Goal: Communication & Community: Answer question/provide support

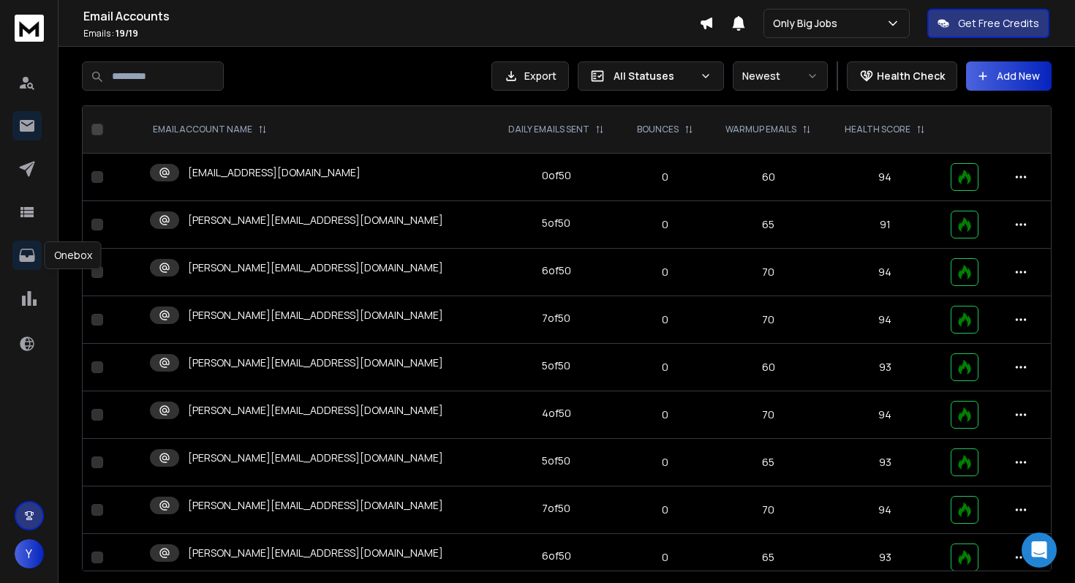
click at [26, 254] on icon at bounding box center [27, 255] width 18 height 18
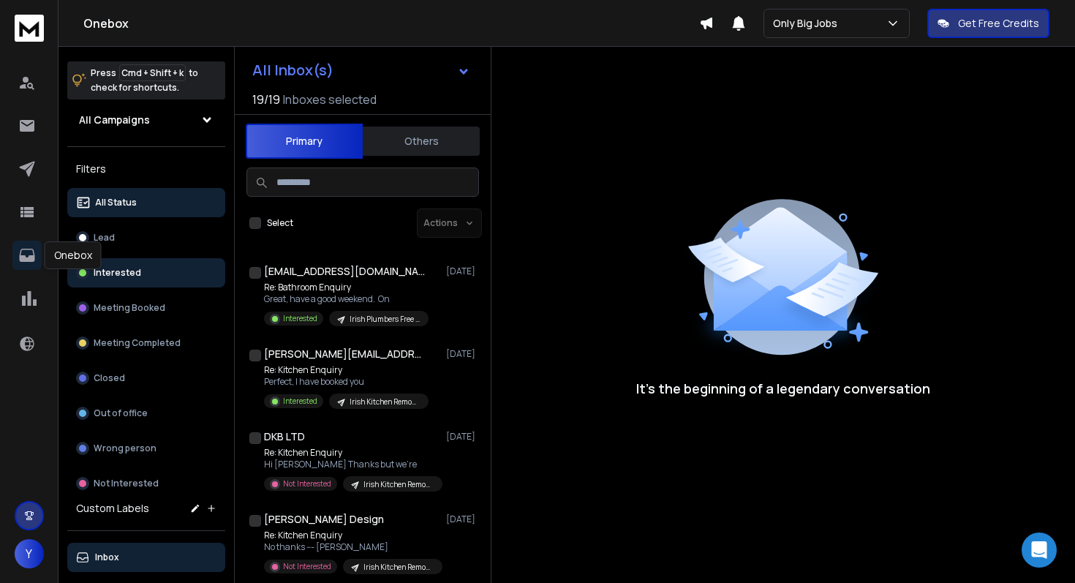
click at [121, 276] on p "Interested" at bounding box center [118, 273] width 48 height 12
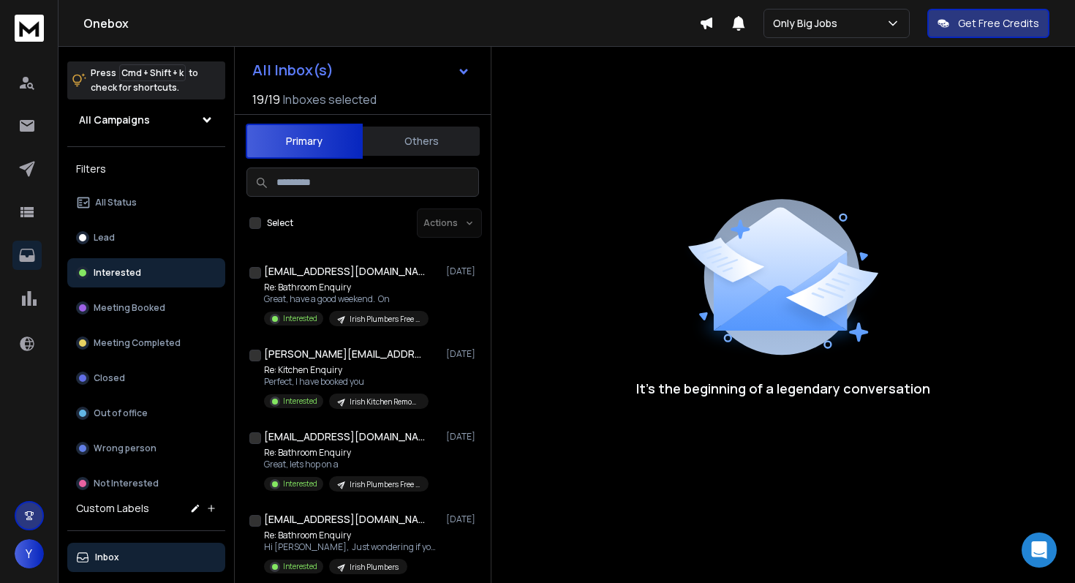
click at [295, 185] on input at bounding box center [362, 181] width 233 height 29
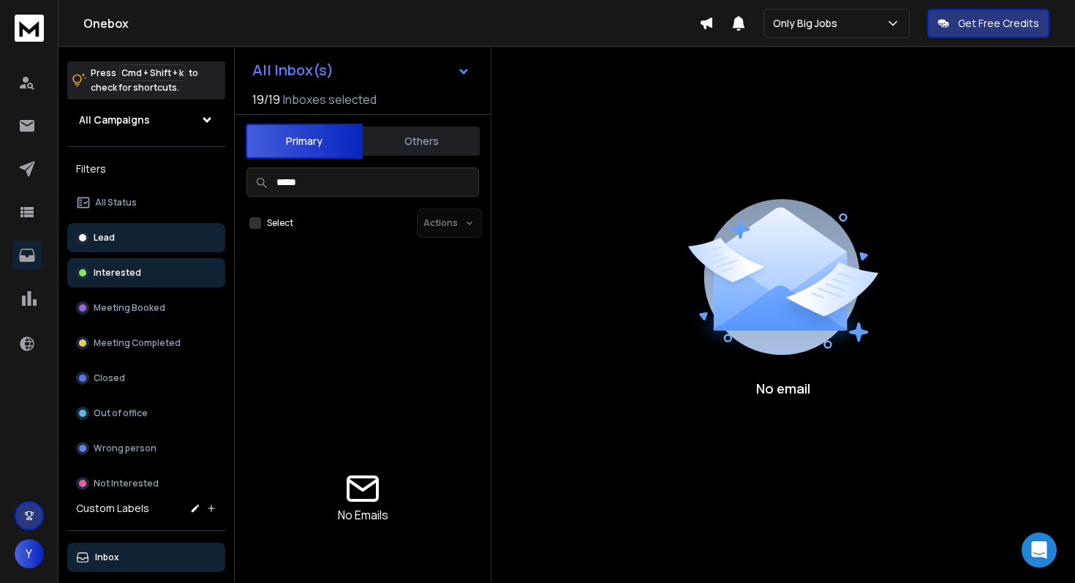
scroll to position [223, 0]
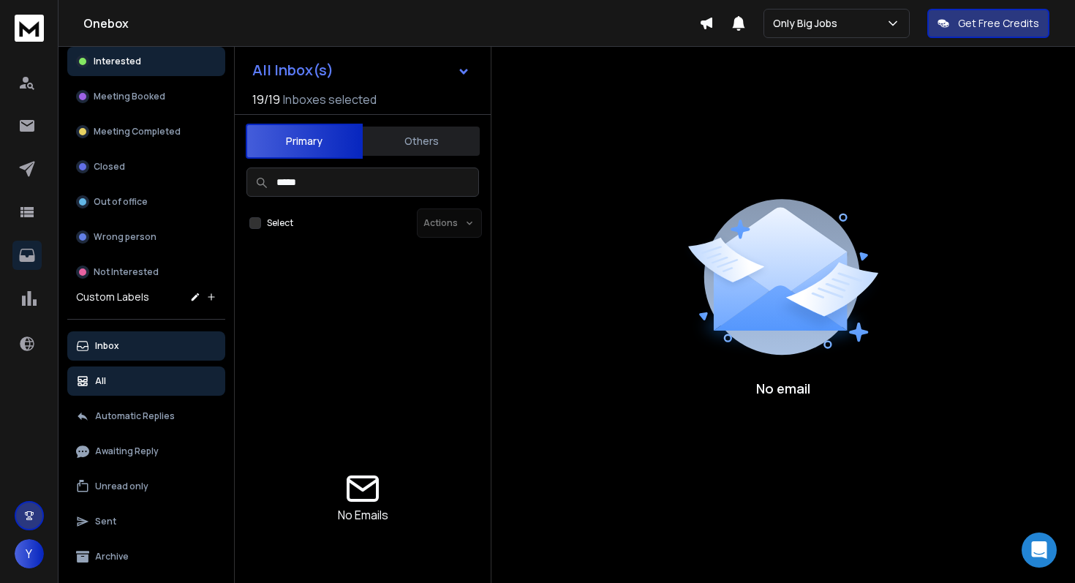
type input "*****"
click at [110, 380] on button "All" at bounding box center [146, 380] width 158 height 29
click at [337, 184] on input "*****" at bounding box center [362, 181] width 233 height 29
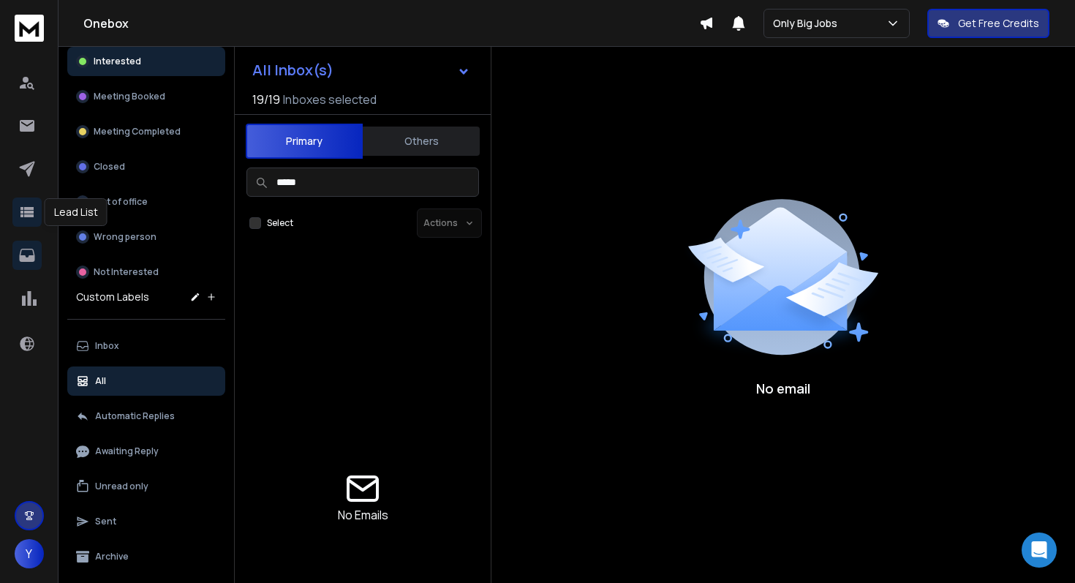
click at [34, 214] on icon at bounding box center [27, 212] width 18 height 18
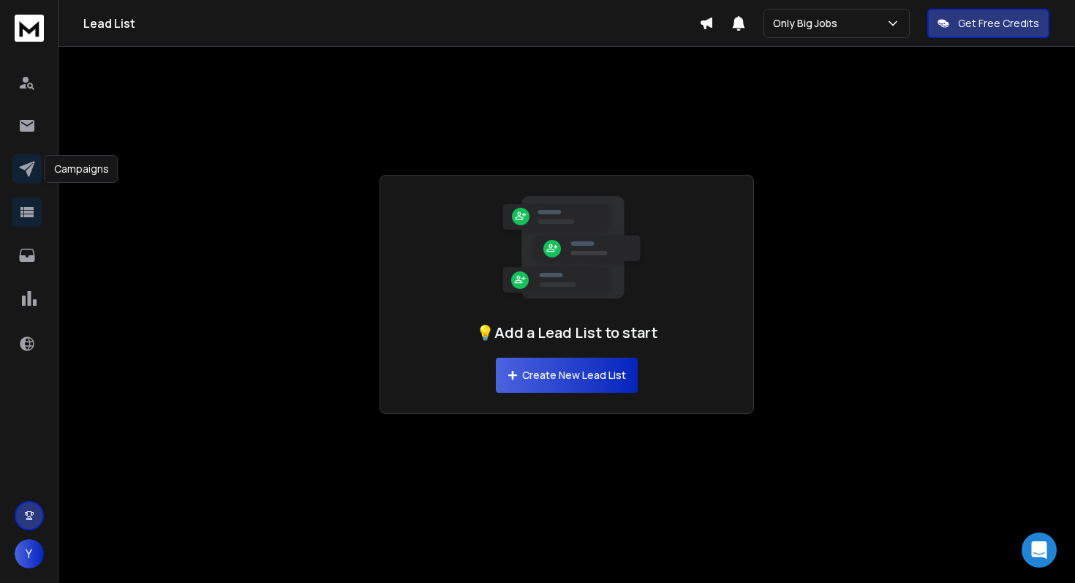
click at [26, 167] on icon at bounding box center [26, 168] width 15 height 15
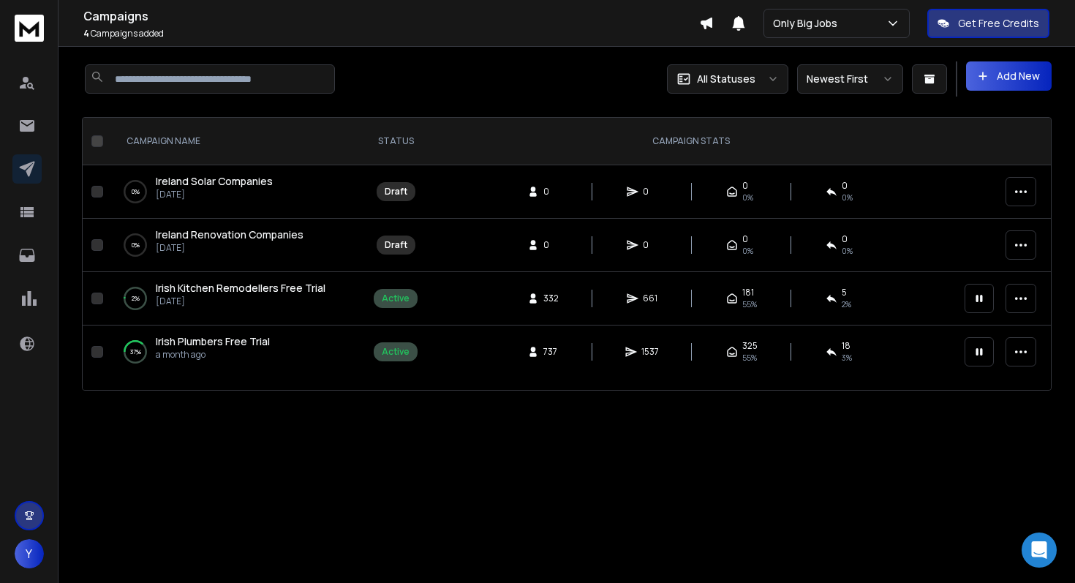
click at [222, 343] on span "Irish Plumbers Free Trial" at bounding box center [213, 341] width 114 height 14
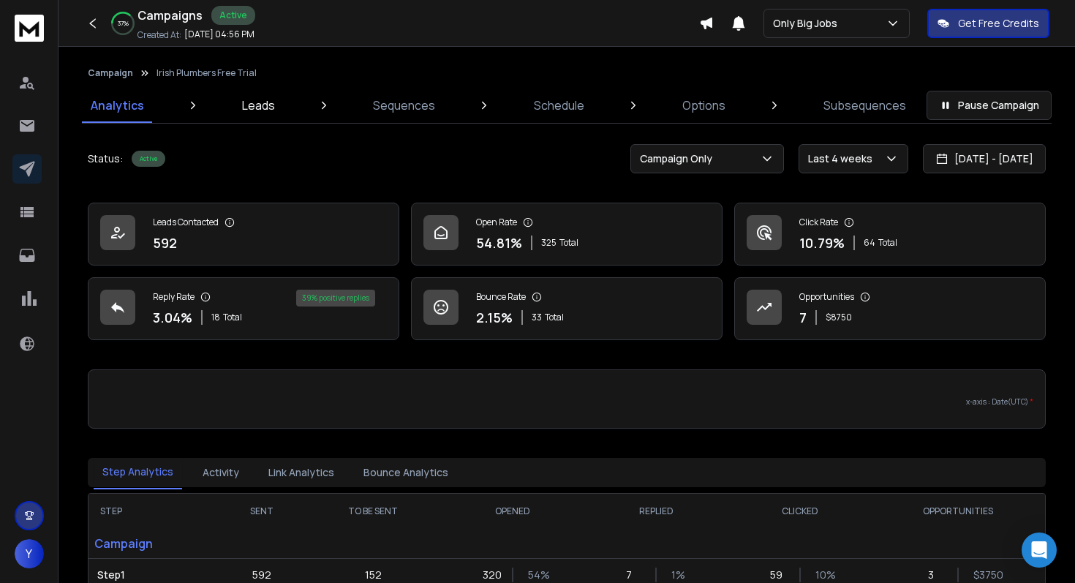
click at [268, 107] on p "Leads" at bounding box center [258, 106] width 33 height 18
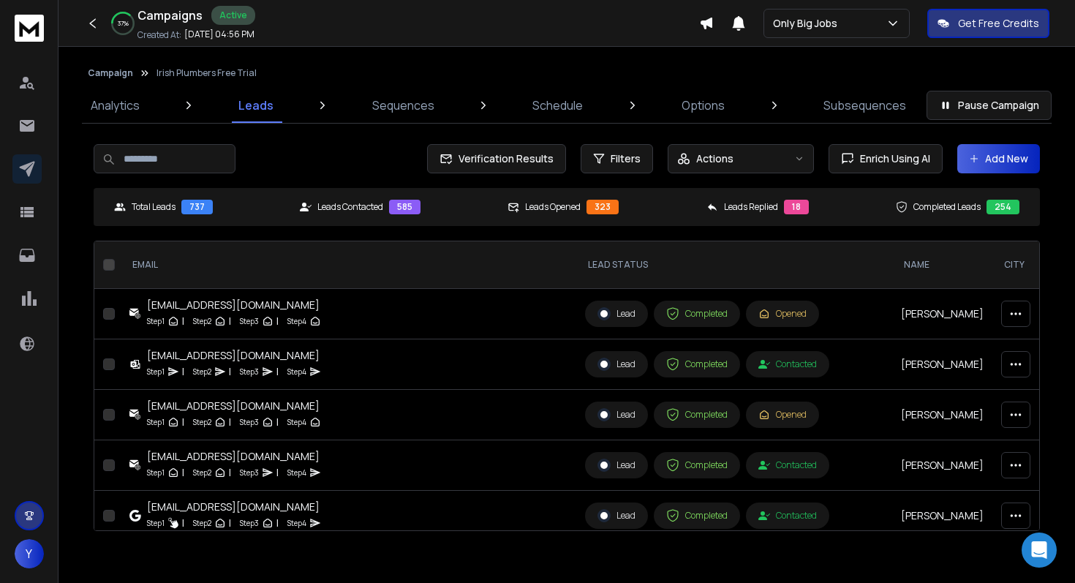
click at [197, 165] on input at bounding box center [165, 158] width 142 height 29
type input "*****"
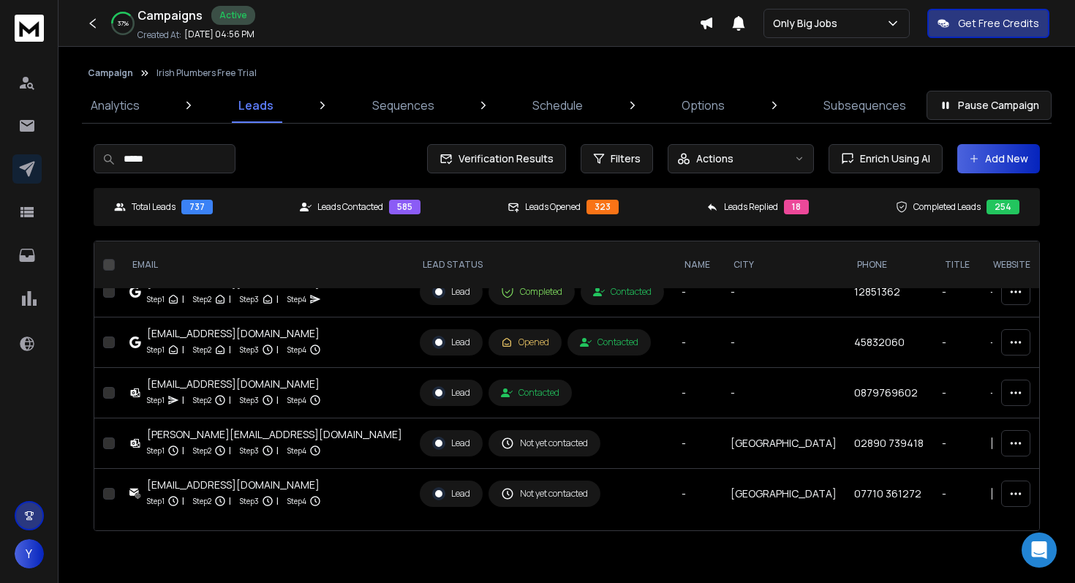
scroll to position [287, 0]
click at [193, 172] on input "*****" at bounding box center [165, 158] width 142 height 29
paste input "**********"
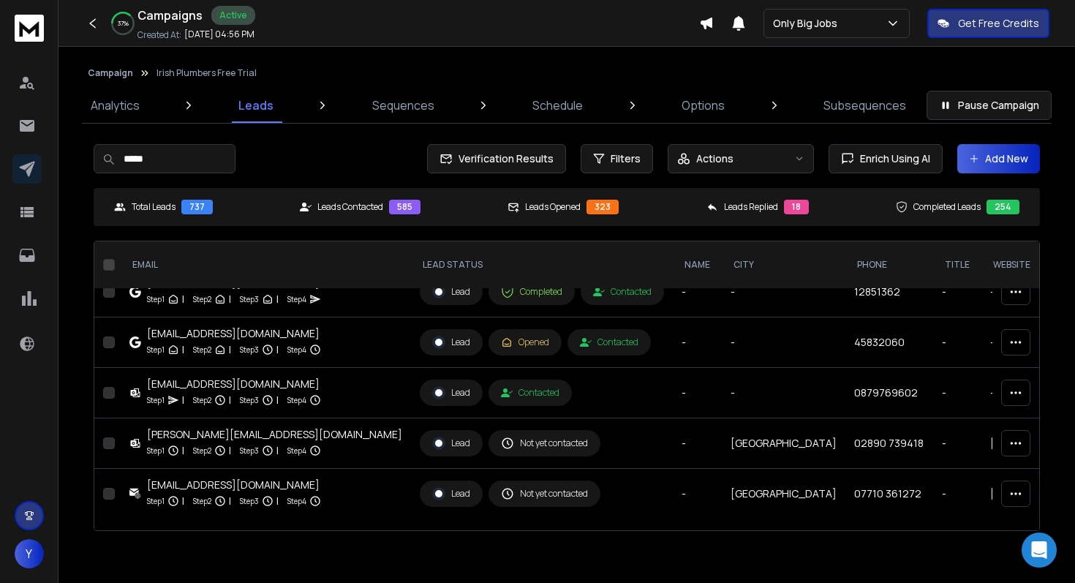
type input "**********"
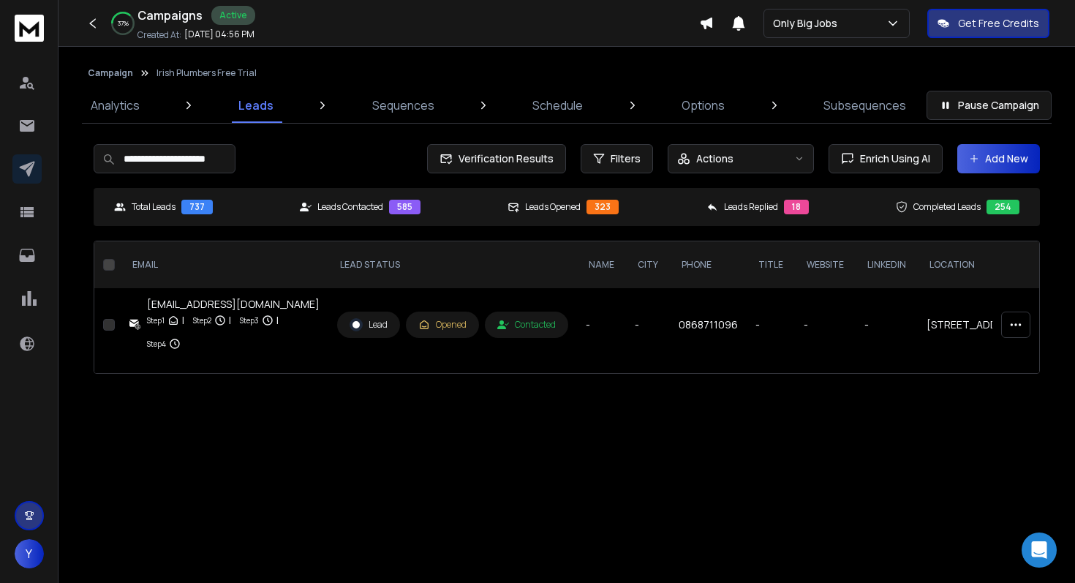
click at [1010, 332] on button "button" at bounding box center [1015, 324] width 29 height 26
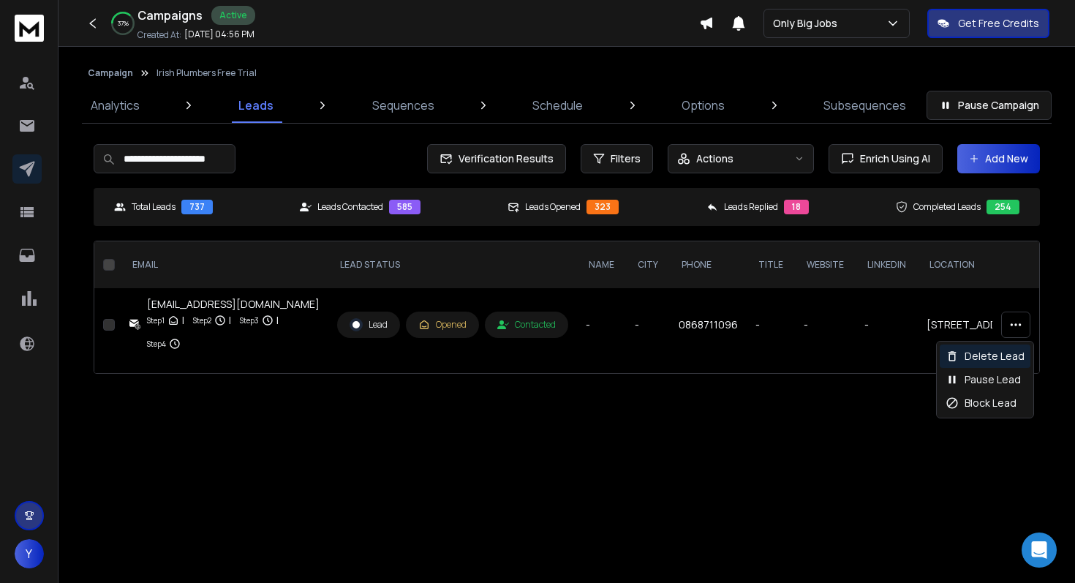
click at [1010, 332] on button "button" at bounding box center [1015, 324] width 29 height 26
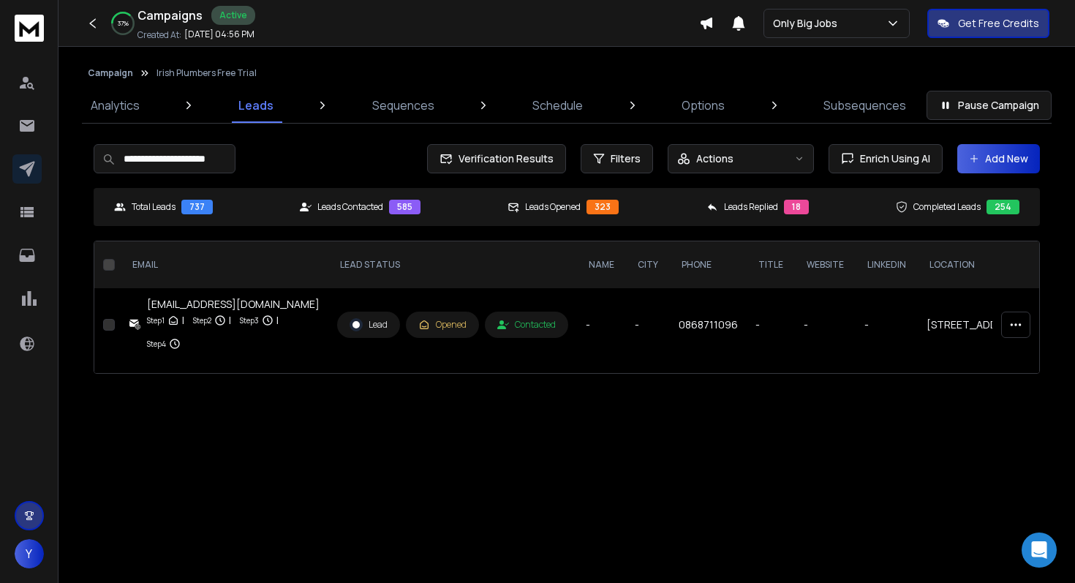
click at [350, 321] on div "Lead" at bounding box center [369, 324] width 38 height 13
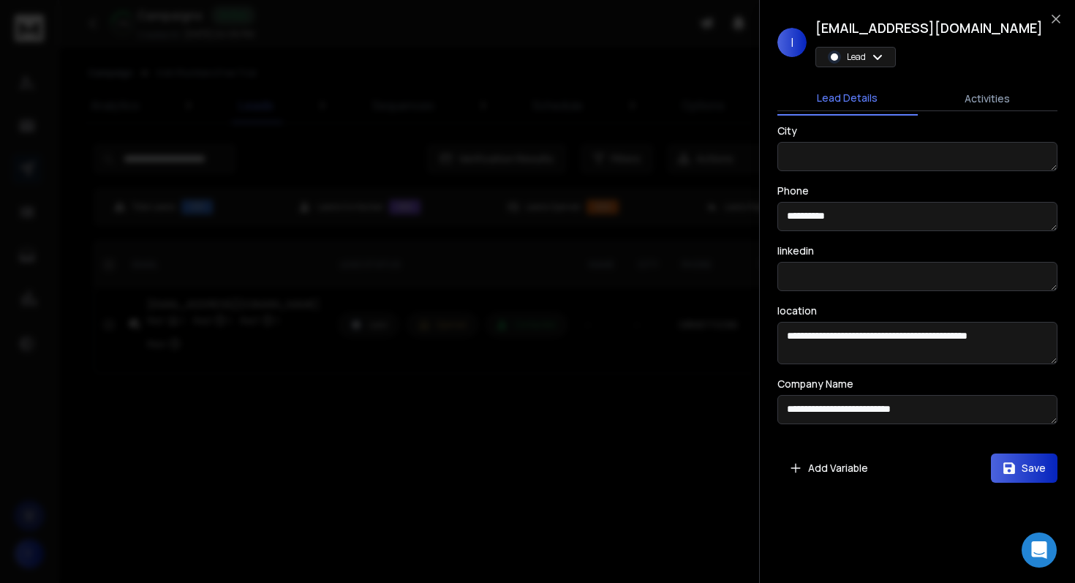
click at [875, 58] on body "**********" at bounding box center [537, 291] width 1075 height 583
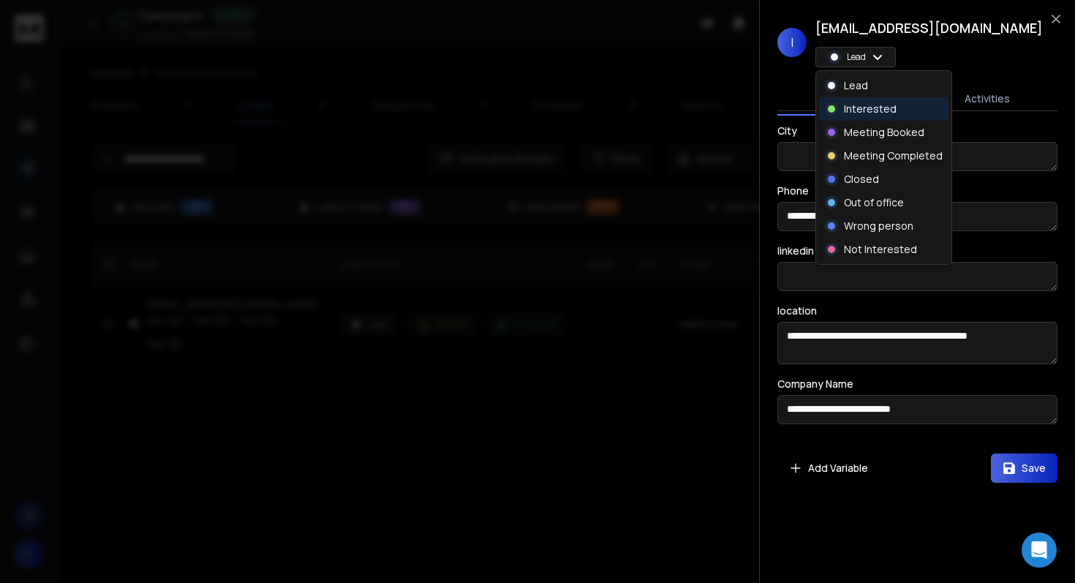
click at [874, 110] on p "Interested" at bounding box center [870, 109] width 53 height 15
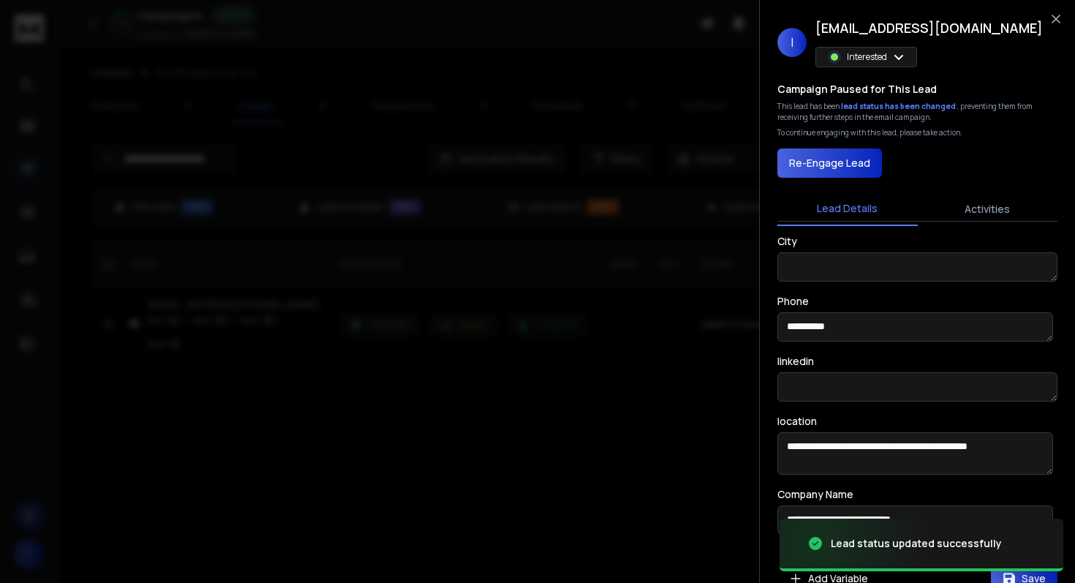
scroll to position [28, 0]
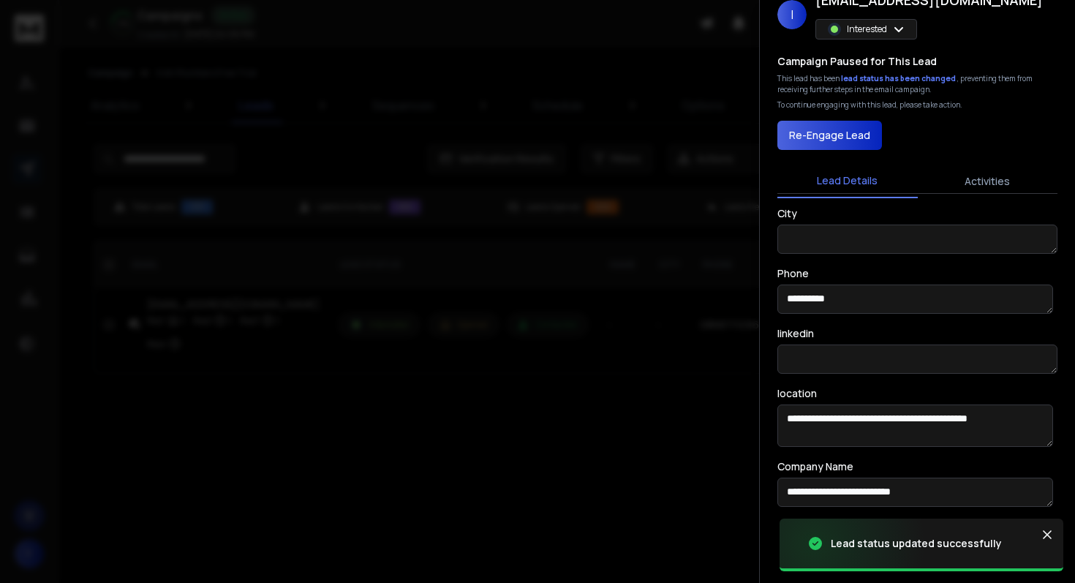
click at [1041, 533] on icon "Notifications (F8)" at bounding box center [1047, 534] width 15 height 15
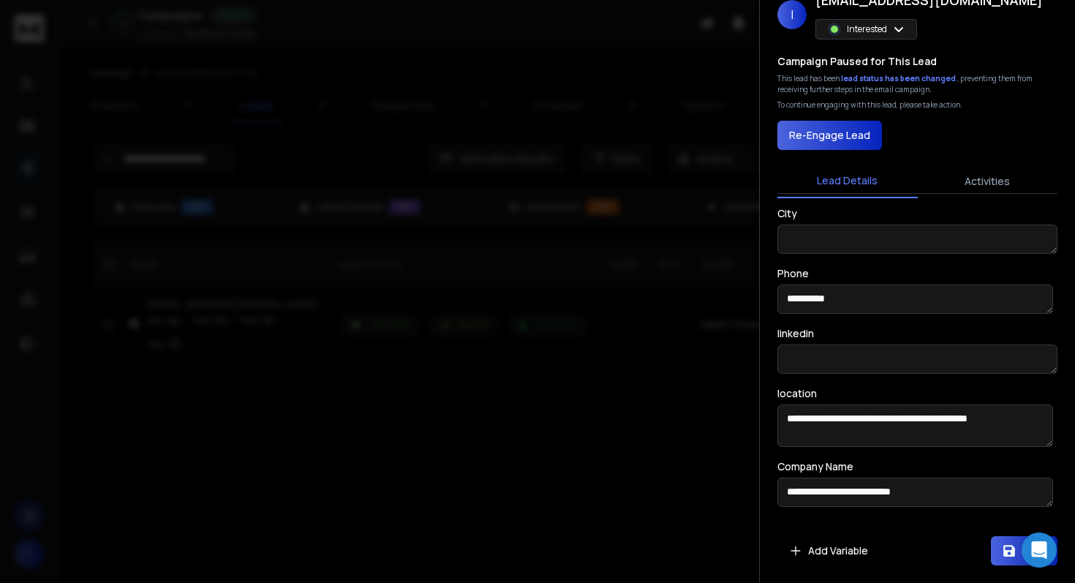
click at [1002, 556] on icon "submit" at bounding box center [1008, 550] width 13 height 13
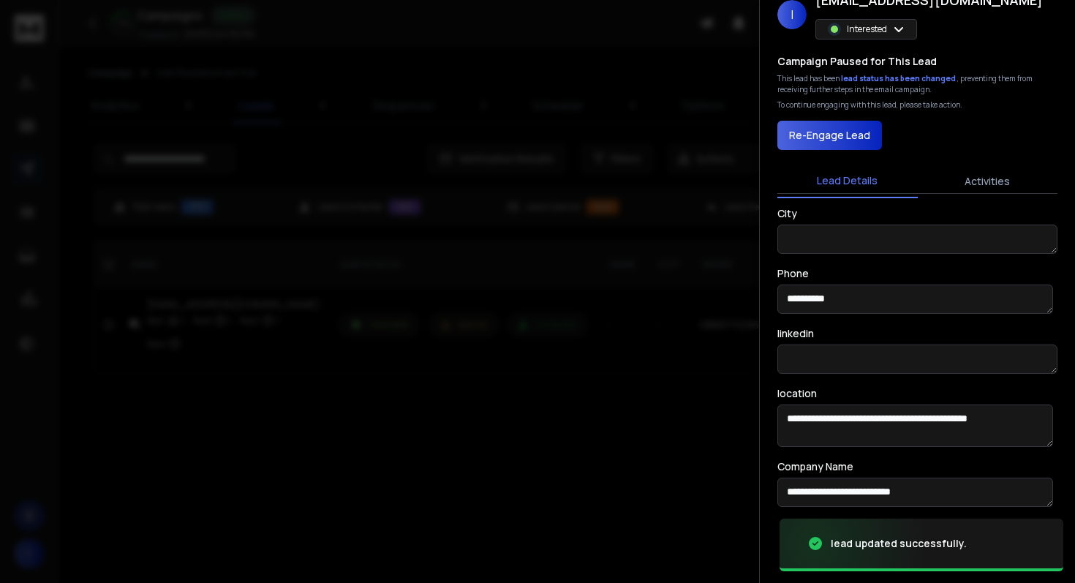
click at [862, 146] on button "Re-Engage Lead" at bounding box center [829, 135] width 105 height 29
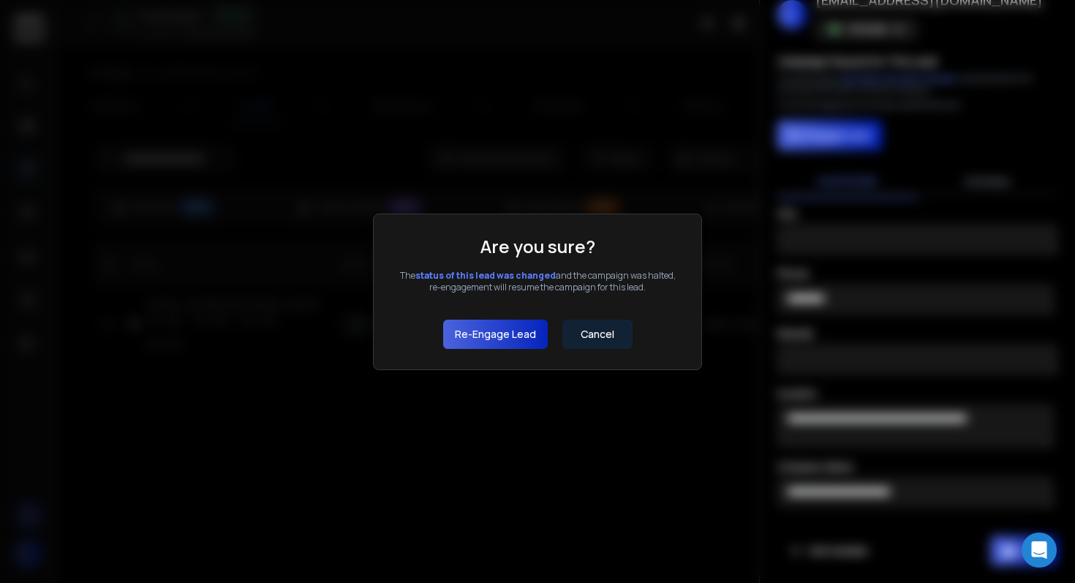
click at [617, 336] on button "Cancel" at bounding box center [597, 334] width 70 height 29
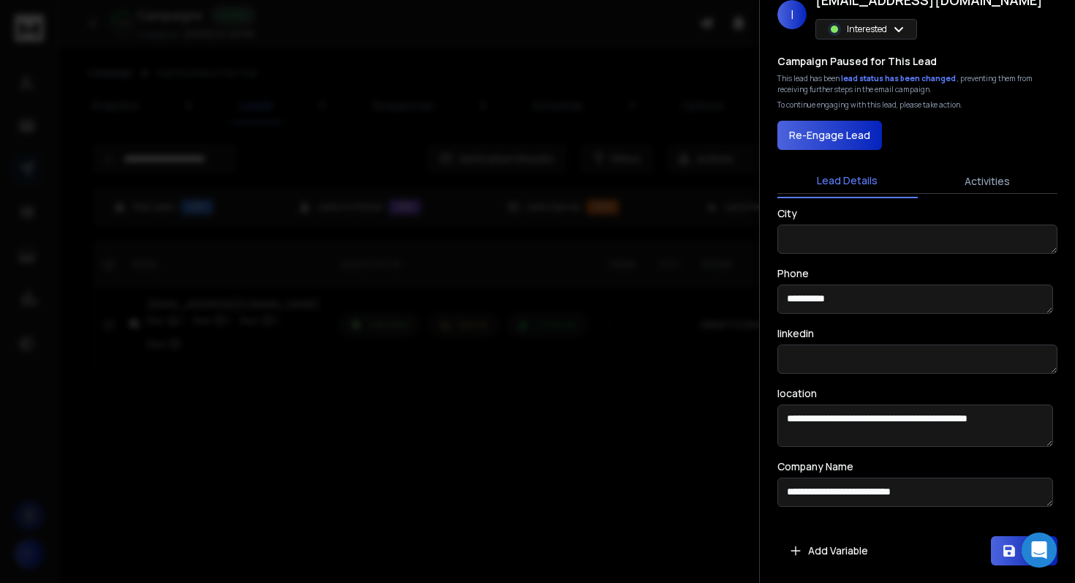
scroll to position [0, 0]
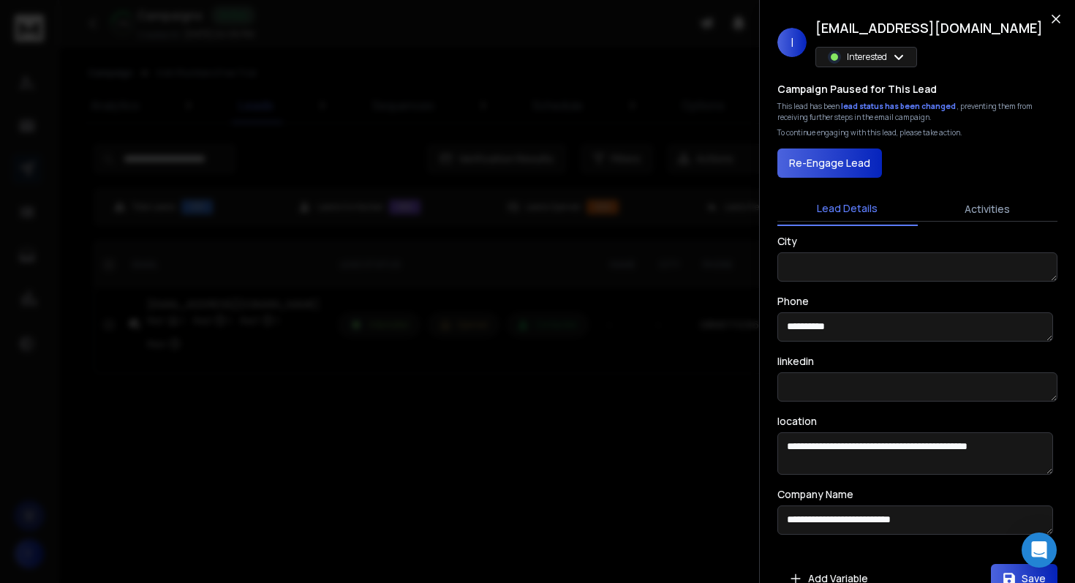
click at [1050, 22] on icon "button" at bounding box center [1056, 19] width 15 height 15
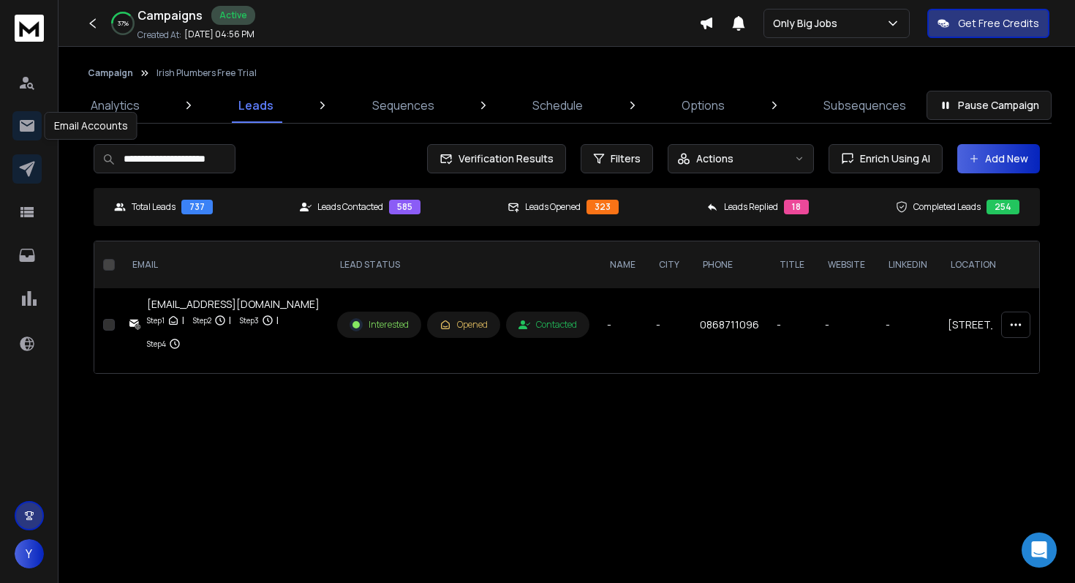
click at [23, 130] on icon at bounding box center [27, 126] width 15 height 12
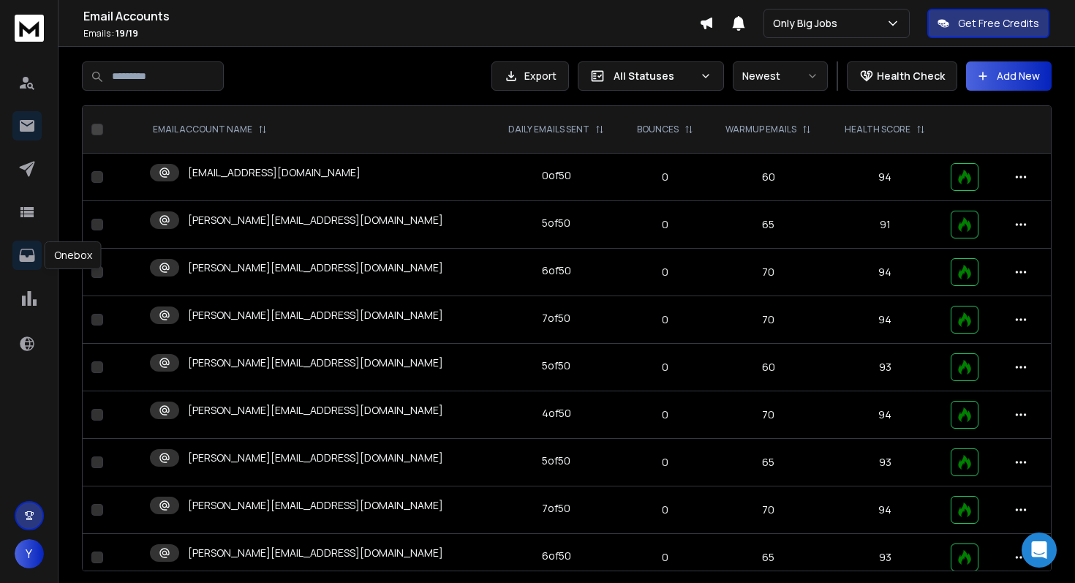
click at [21, 257] on icon at bounding box center [26, 255] width 15 height 13
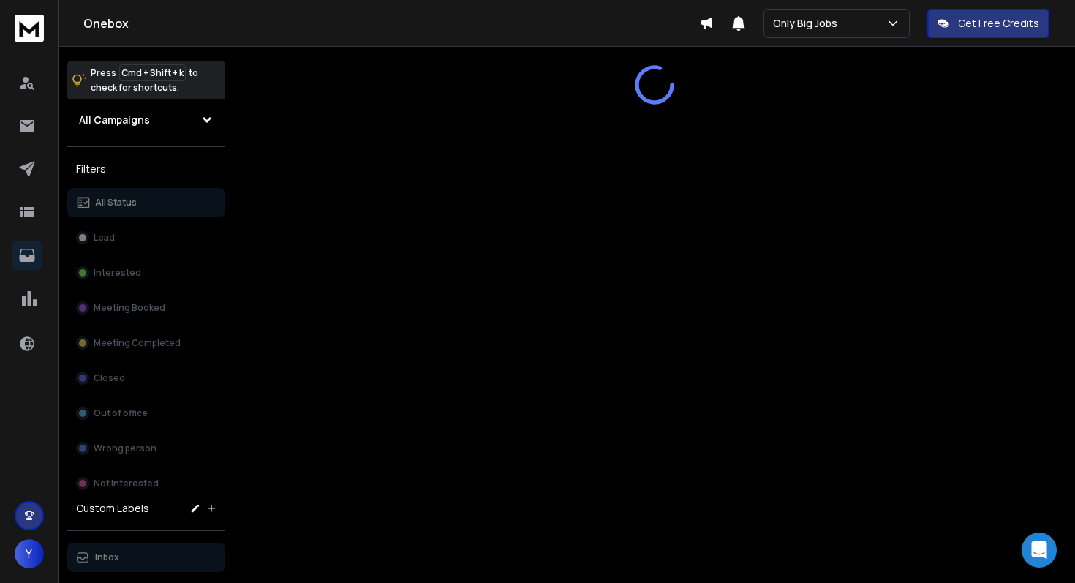
click at [114, 271] on div "All Status Lead Interested Meeting Booked Meeting Completed Closed Out of offic…" at bounding box center [146, 343] width 158 height 310
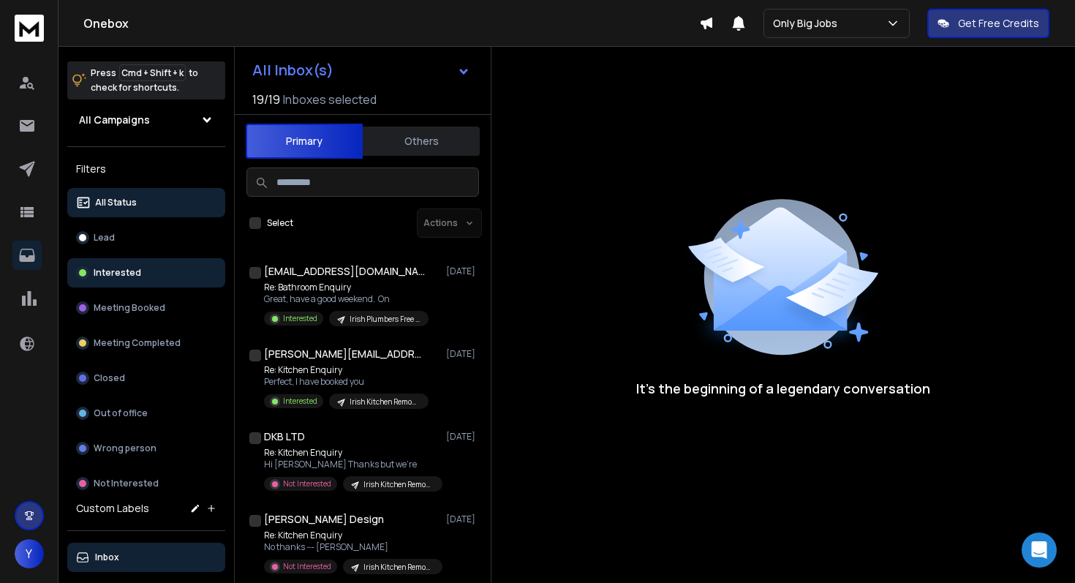
click at [114, 274] on p "Interested" at bounding box center [118, 273] width 48 height 12
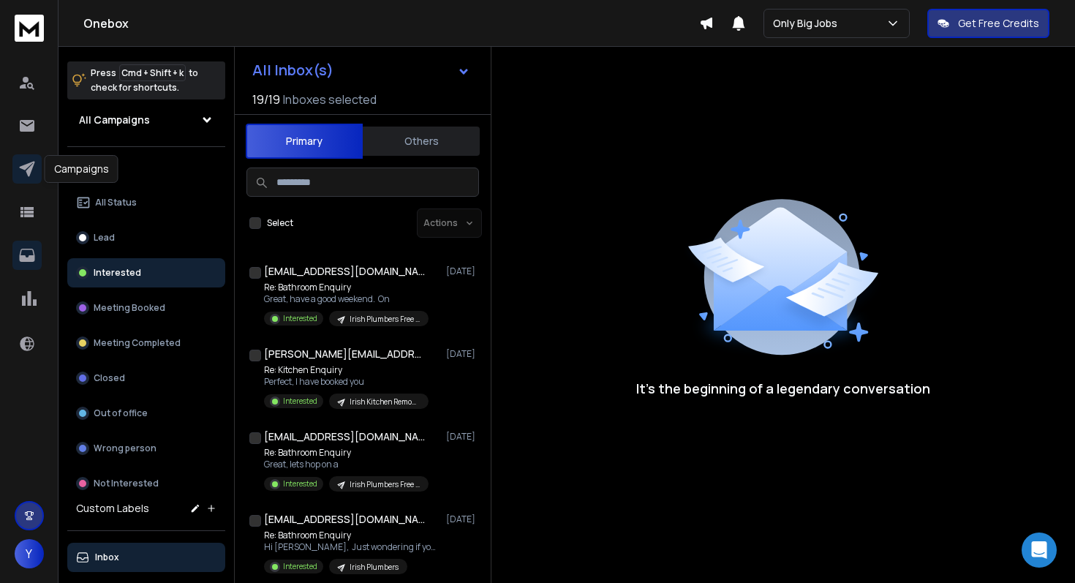
click at [26, 157] on link at bounding box center [26, 168] width 29 height 29
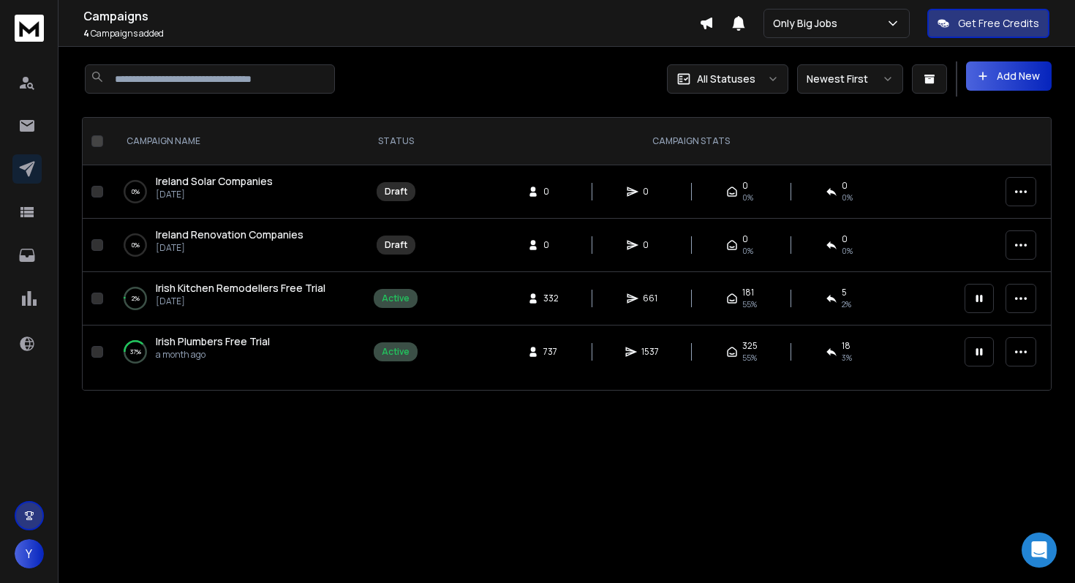
click at [220, 341] on span "Irish Plumbers Free Trial" at bounding box center [213, 341] width 114 height 14
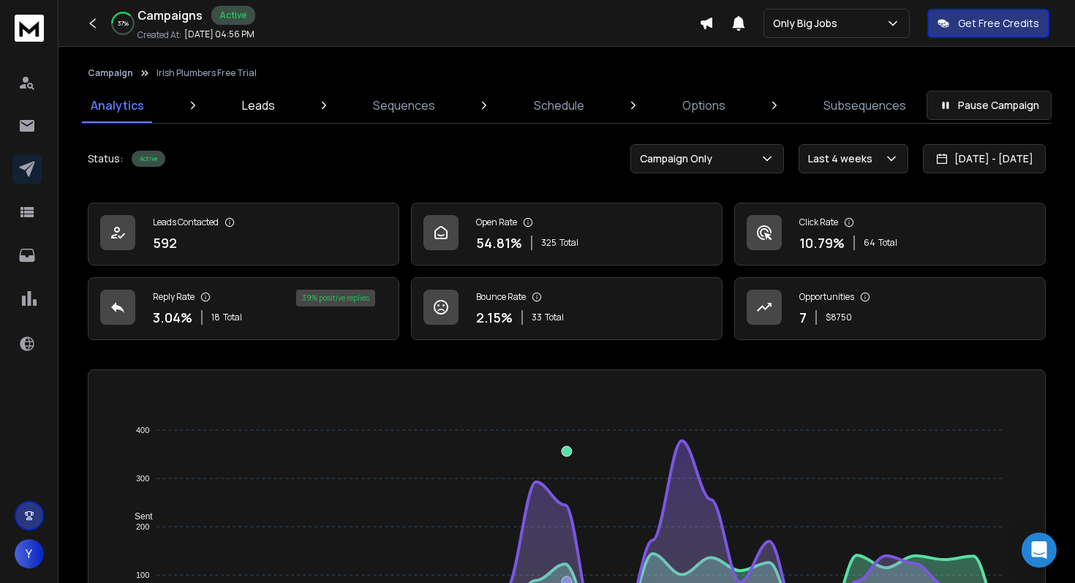
click at [267, 105] on p "Leads" at bounding box center [258, 106] width 33 height 18
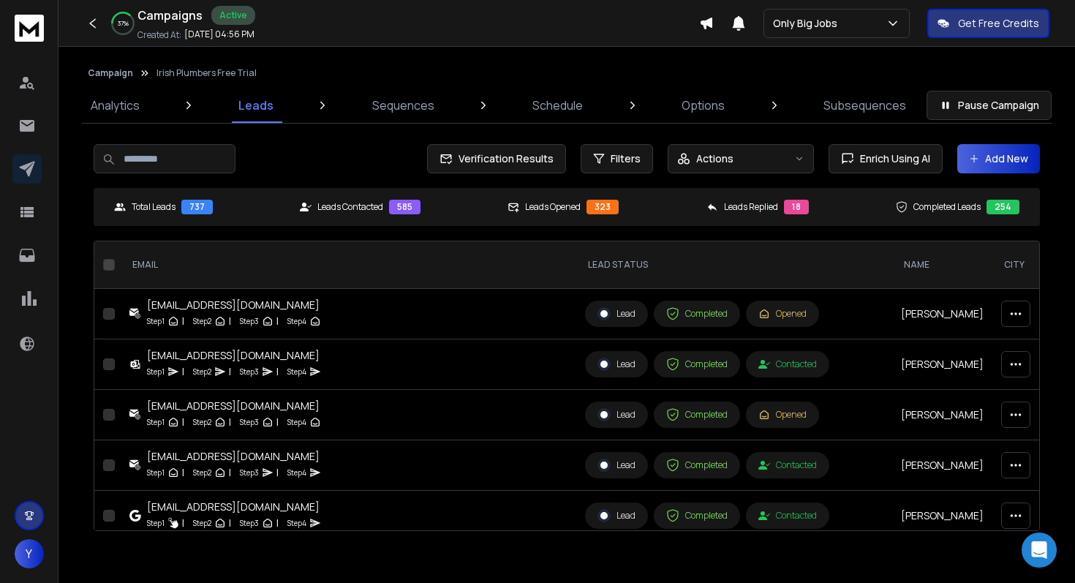
click at [209, 162] on input at bounding box center [165, 158] width 142 height 29
type input "*"
click at [779, 210] on div "Leads Replied 18" at bounding box center [757, 207] width 102 height 15
click at [716, 209] on div "Leads Replied 18" at bounding box center [757, 207] width 102 height 15
click at [771, 210] on p "Leads Replied" at bounding box center [751, 207] width 54 height 12
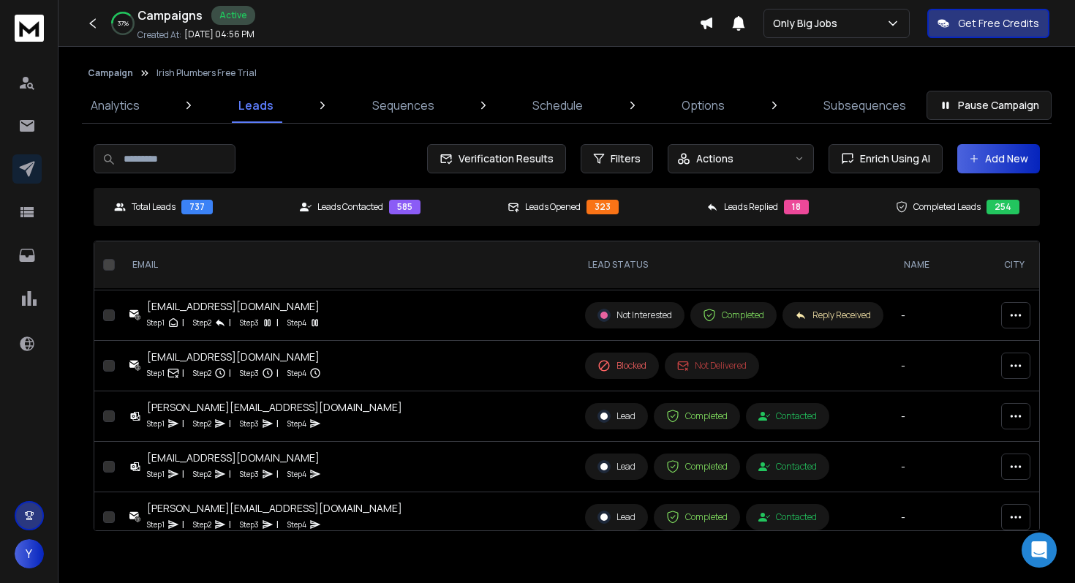
scroll to position [1109, 0]
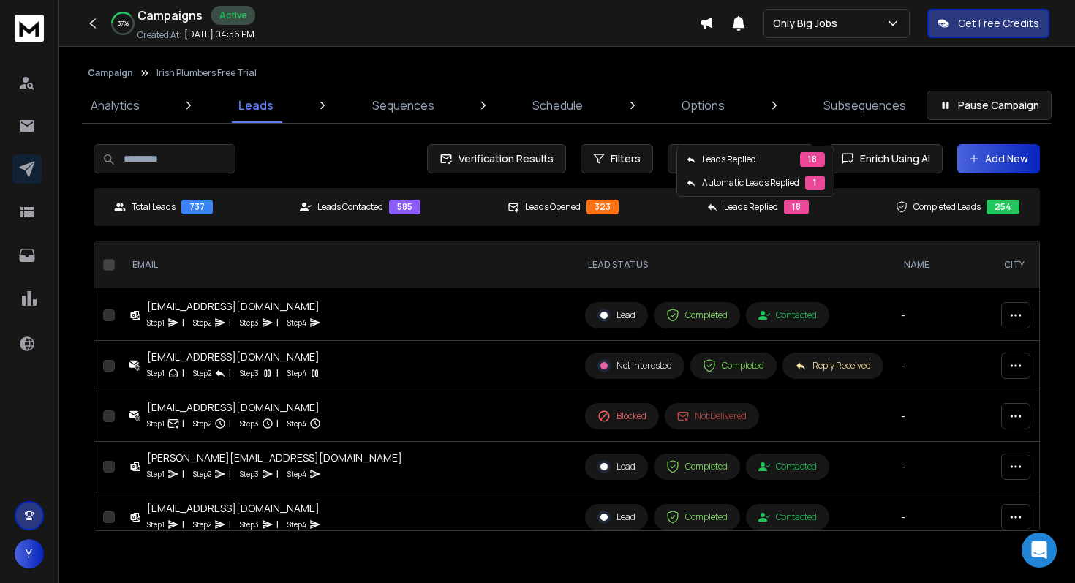
click at [715, 211] on icon at bounding box center [712, 207] width 12 height 12
click at [739, 163] on div "Actions" at bounding box center [732, 158] width 111 height 15
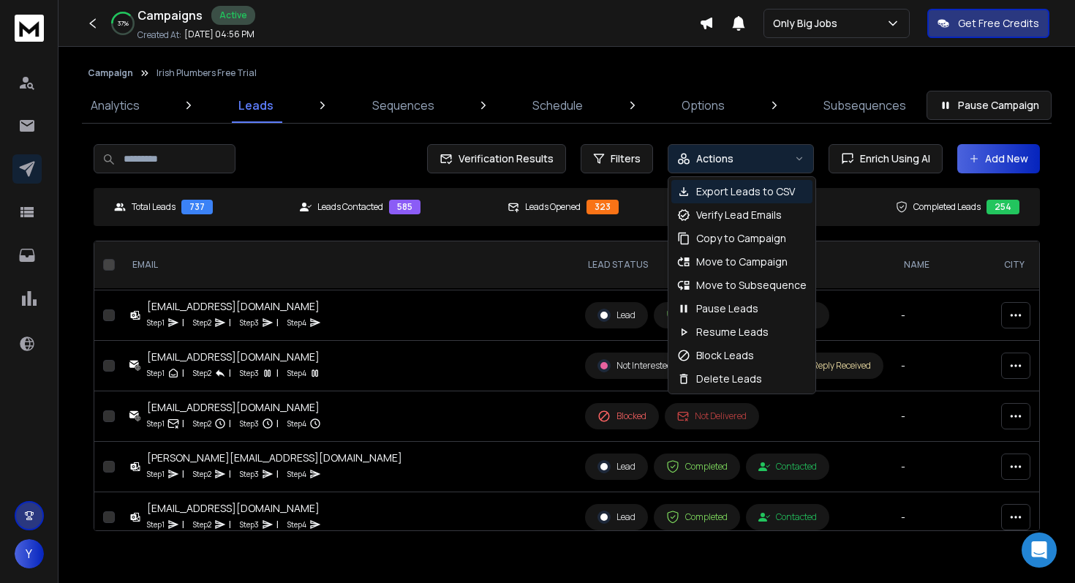
click at [739, 163] on div "Actions" at bounding box center [732, 158] width 111 height 15
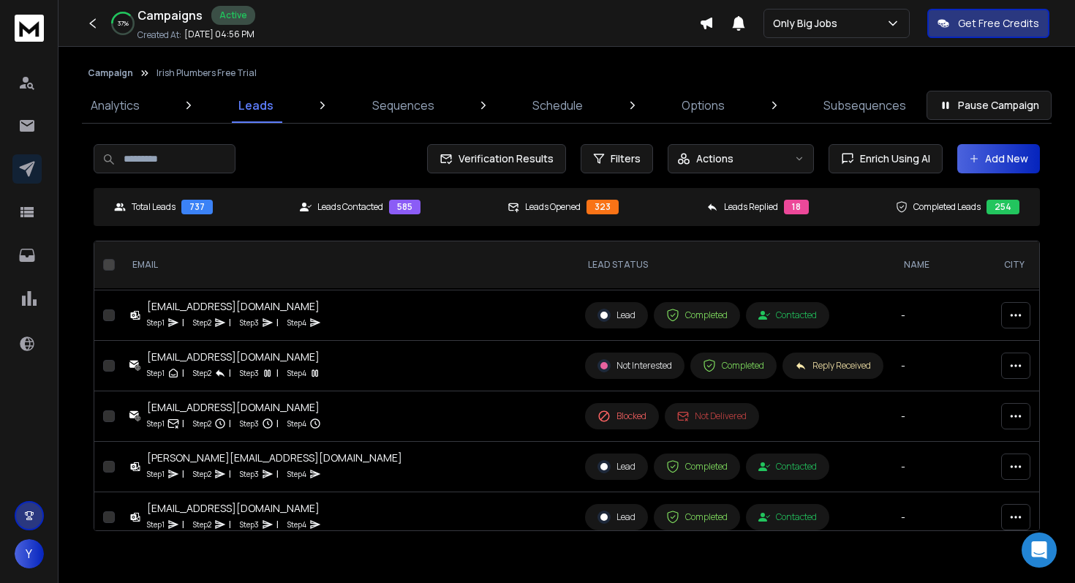
click at [230, 168] on input at bounding box center [165, 158] width 142 height 29
paste input "**********"
type input "**********"
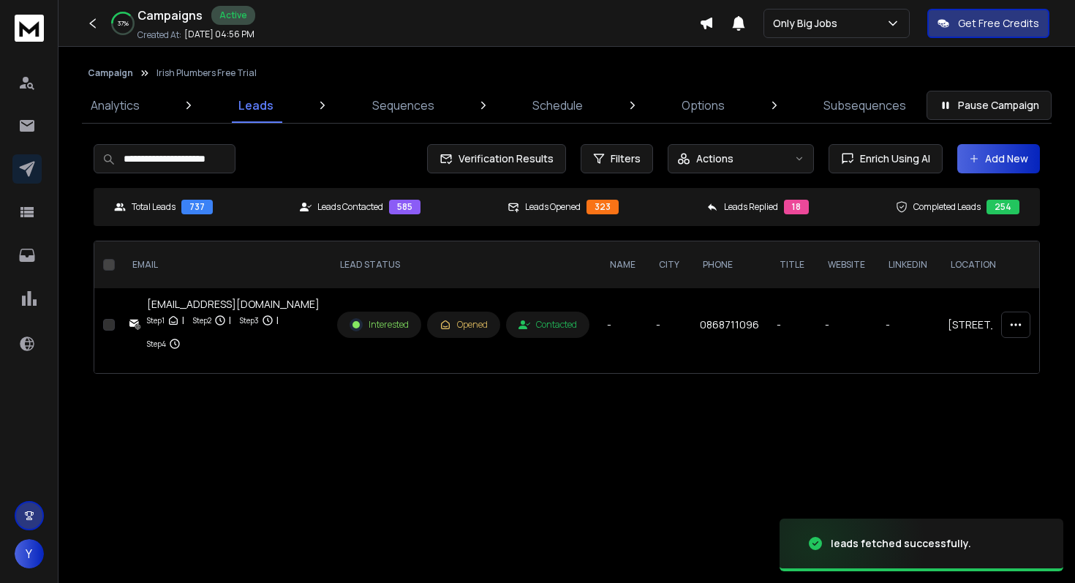
click at [195, 305] on div "[EMAIL_ADDRESS][DOMAIN_NAME]" at bounding box center [233, 304] width 173 height 15
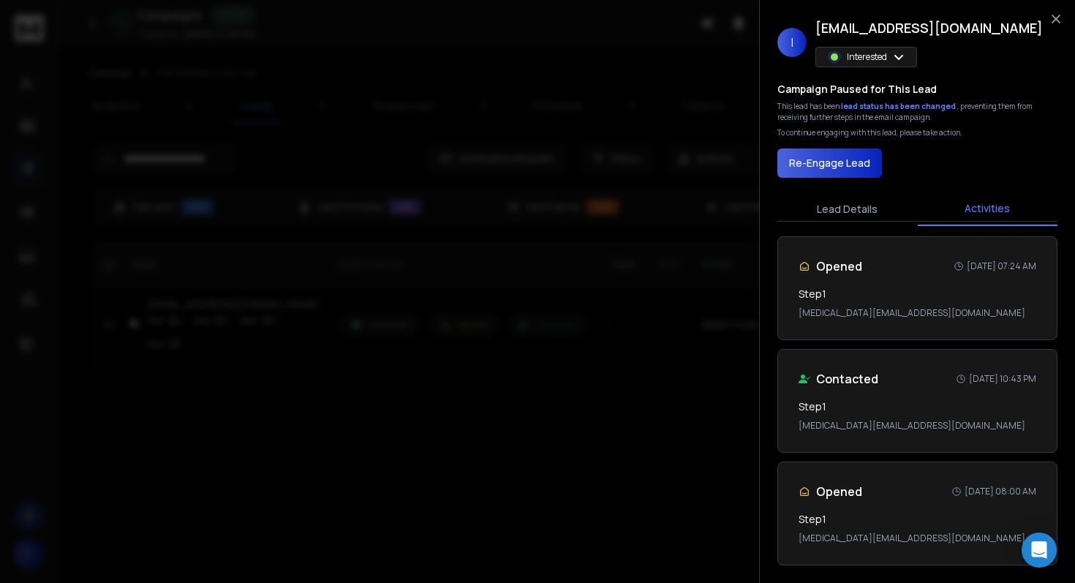
scroll to position [0, 0]
click at [960, 181] on div "I [EMAIL_ADDRESS][DOMAIN_NAME] Interested Campaign Paused for This Lead This le…" at bounding box center [917, 292] width 280 height 548
click at [1050, 18] on icon "button" at bounding box center [1056, 19] width 15 height 15
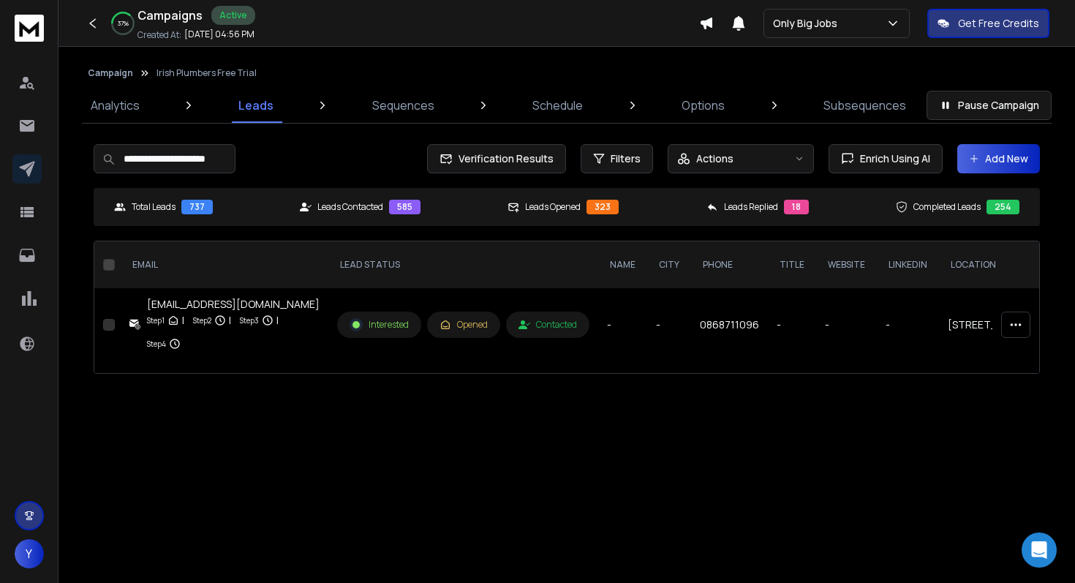
click at [236, 301] on div "[EMAIL_ADDRESS][DOMAIN_NAME]" at bounding box center [233, 304] width 173 height 15
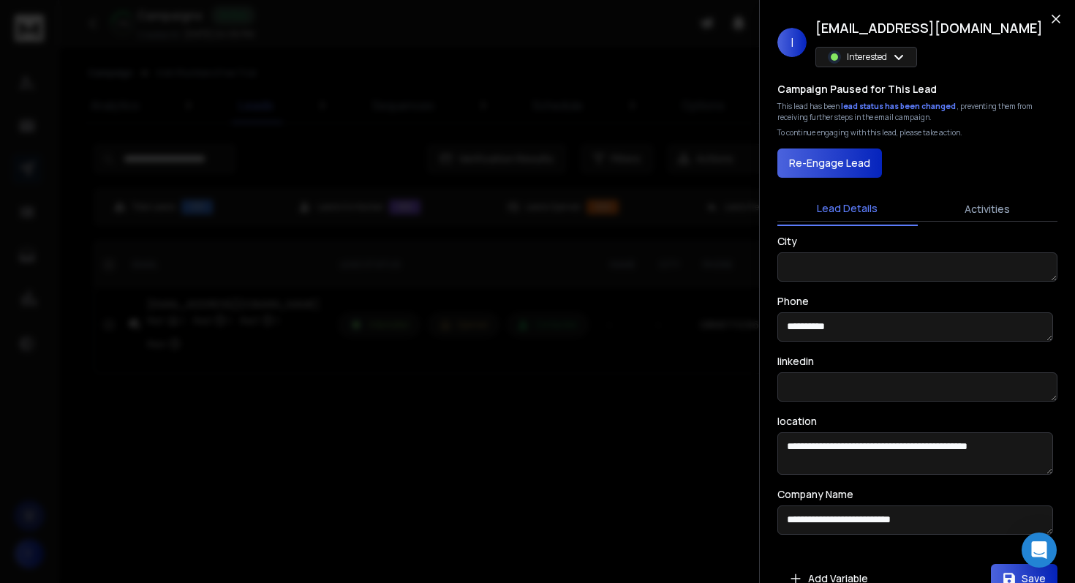
click at [1049, 16] on icon "button" at bounding box center [1056, 19] width 15 height 15
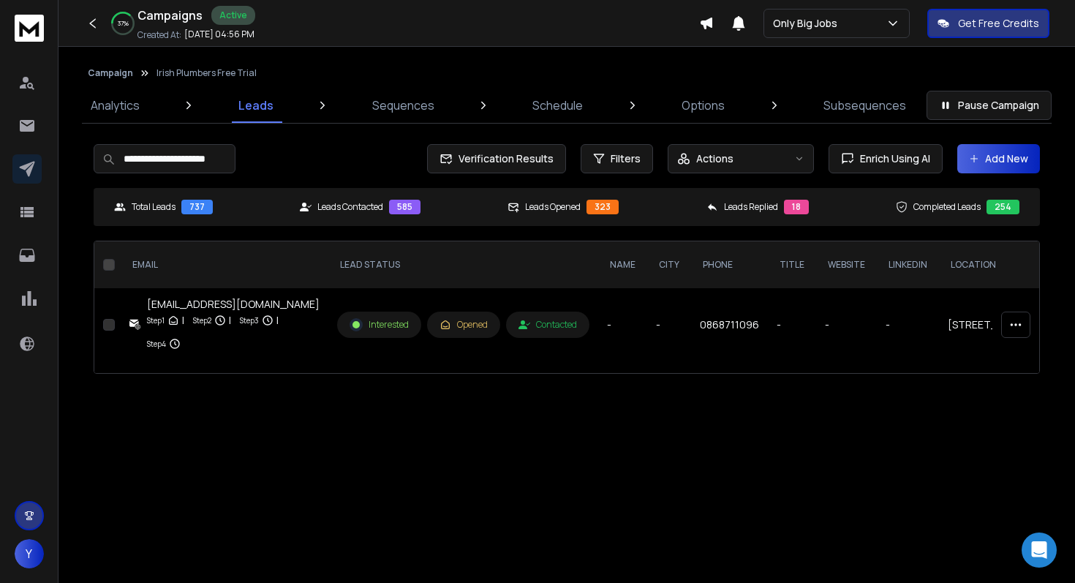
click at [1004, 327] on button "button" at bounding box center [1015, 324] width 29 height 26
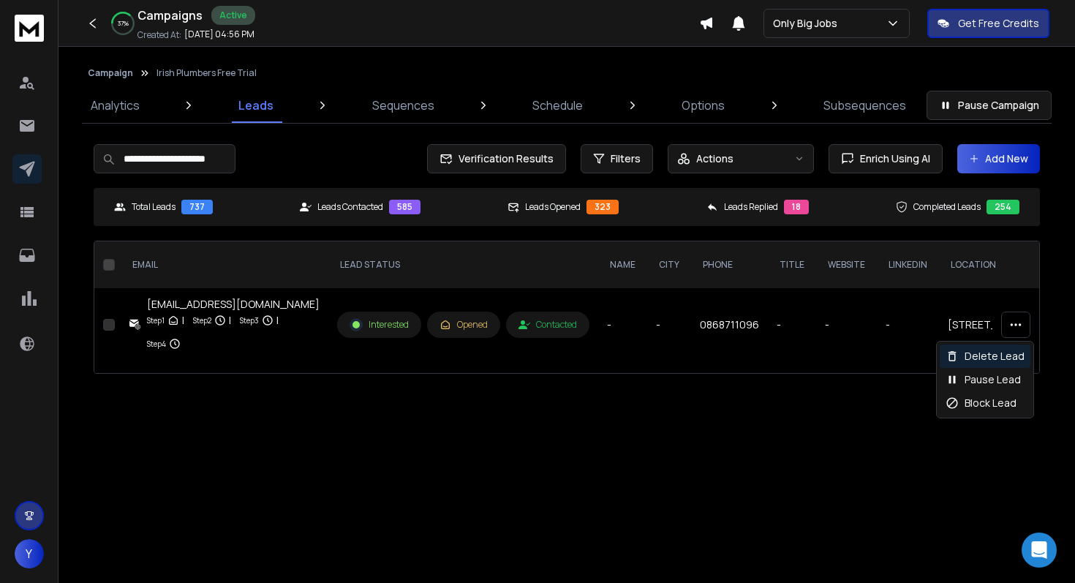
click at [1004, 327] on button "button" at bounding box center [1015, 324] width 29 height 26
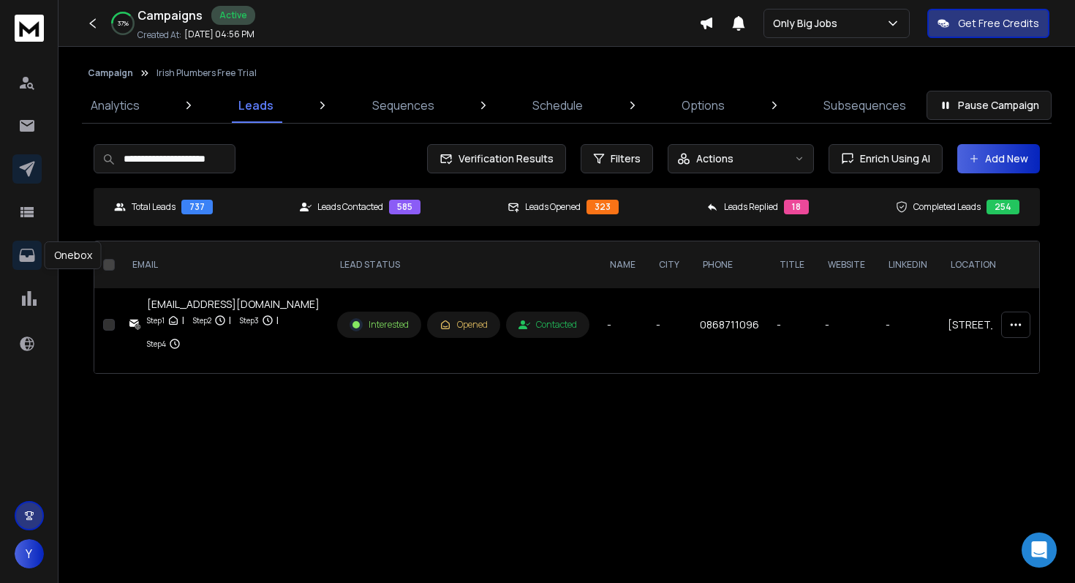
click at [24, 264] on link at bounding box center [26, 255] width 29 height 29
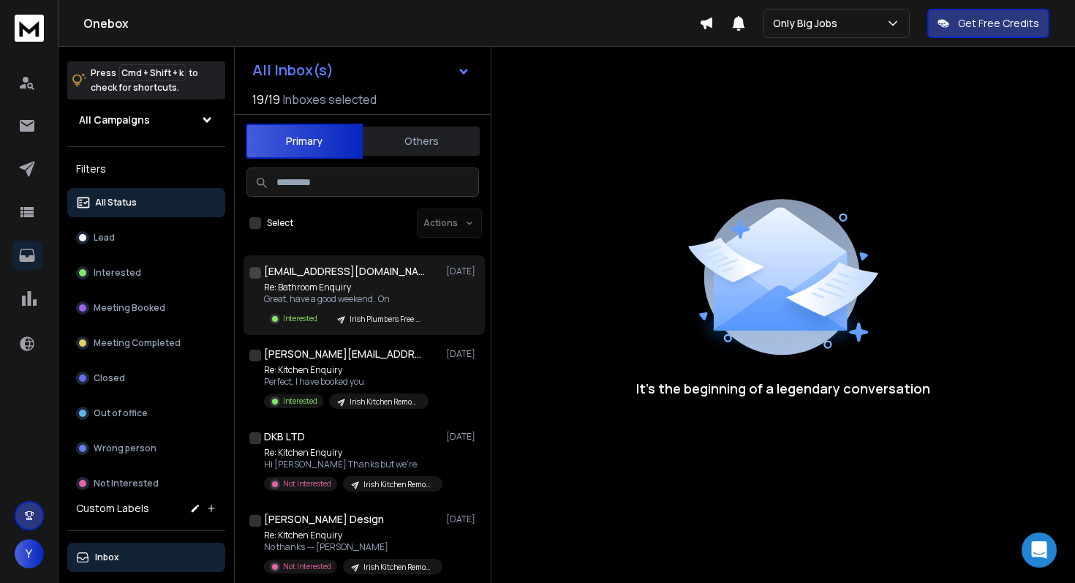
click at [328, 279] on div "[EMAIL_ADDRESS][DOMAIN_NAME] [DATE] Re: Bathroom Enquiry Great, have a good wee…" at bounding box center [371, 295] width 215 height 62
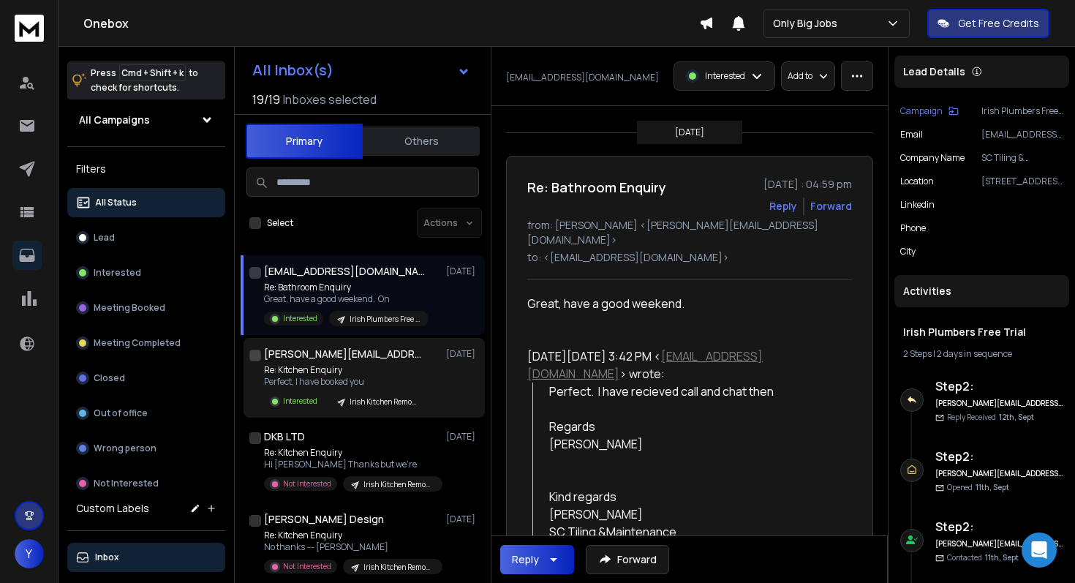
click at [371, 361] on div "[PERSON_NAME][EMAIL_ADDRESS][DOMAIN_NAME] [DATE] Re: Kitchen Enquiry Perfect, I…" at bounding box center [371, 378] width 215 height 62
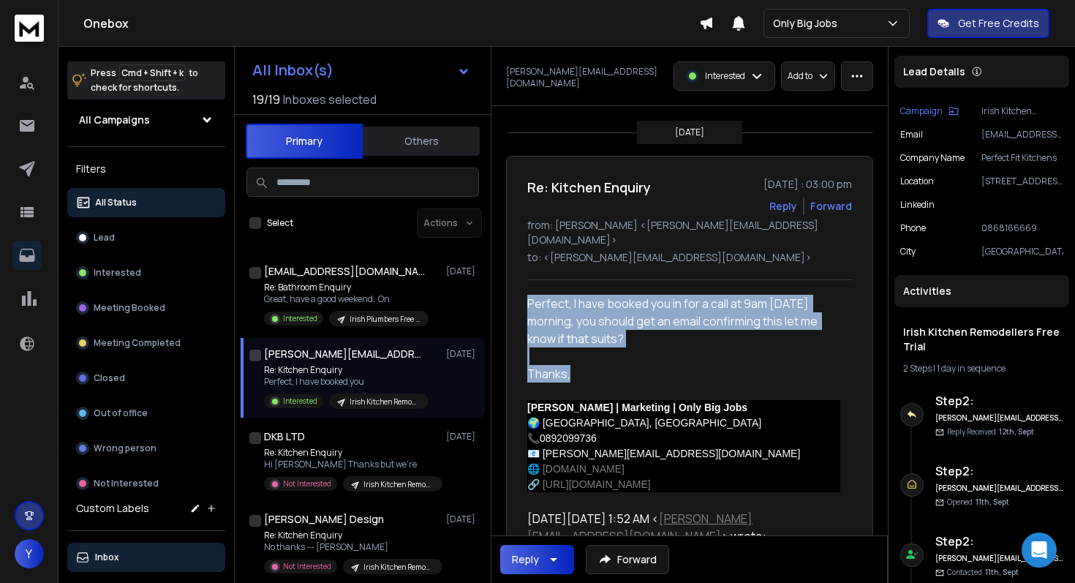
drag, startPoint x: 525, startPoint y: 284, endPoint x: 621, endPoint y: 360, distance: 122.8
copy div "Perfect, I have booked you in for a call at 9am [DATE] morning, you should get …"
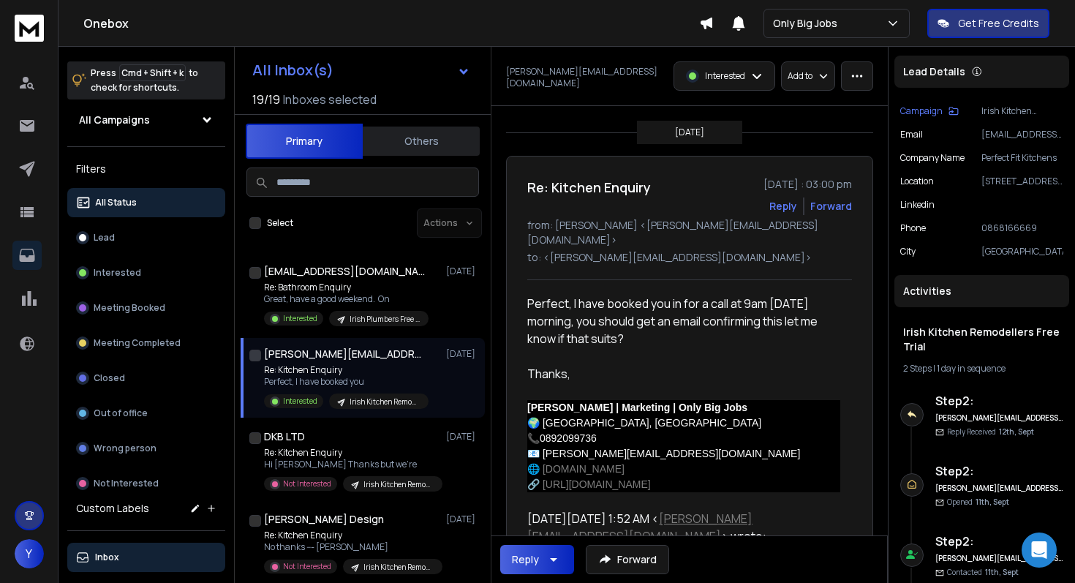
click at [1004, 224] on p "0868166669" at bounding box center [1022, 228] width 82 height 12
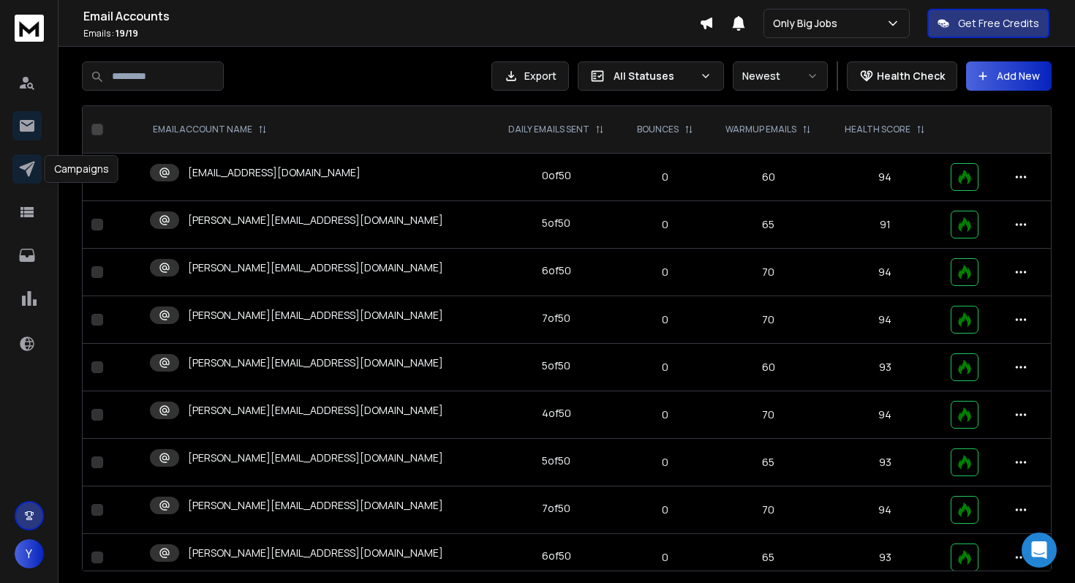
click at [23, 165] on icon at bounding box center [26, 168] width 15 height 15
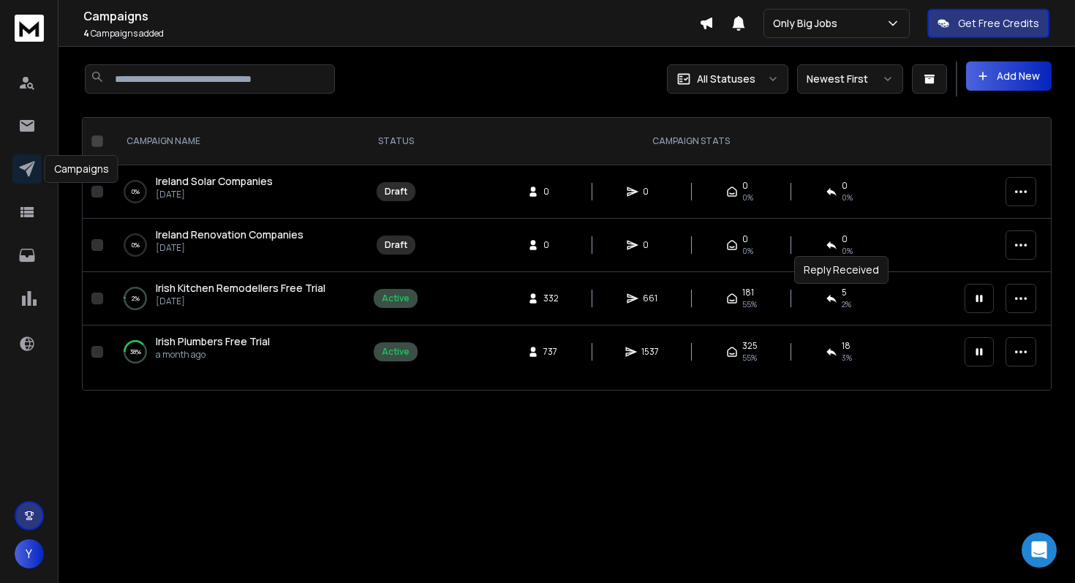
click at [847, 307] on span "2 %" at bounding box center [847, 304] width 10 height 12
